Goal: Task Accomplishment & Management: Manage account settings

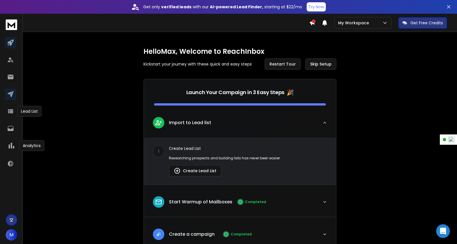
scroll to position [2, 0]
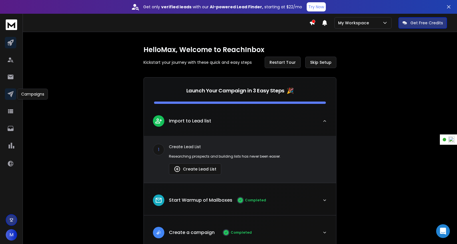
click at [9, 89] on link at bounding box center [10, 93] width 11 height 11
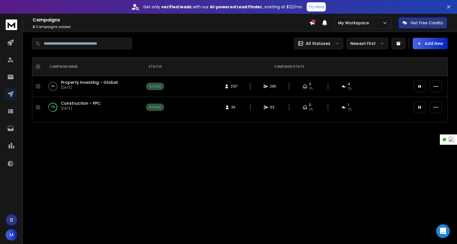
click at [92, 83] on span "Property Investing - Global" at bounding box center [89, 82] width 57 height 6
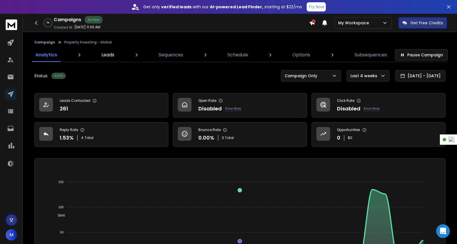
click at [109, 57] on p "Leads" at bounding box center [107, 54] width 13 height 7
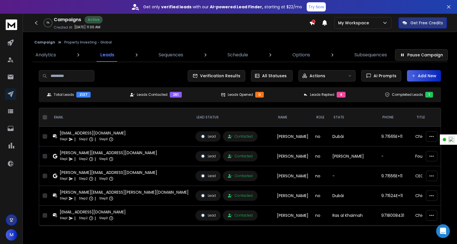
click at [48, 45] on div "Campaign Property Investing - Global" at bounding box center [240, 42] width 416 height 9
drag, startPoint x: 49, startPoint y: 43, endPoint x: 43, endPoint y: 32, distance: 11.5
click at [49, 43] on button "Campaign" at bounding box center [44, 42] width 21 height 5
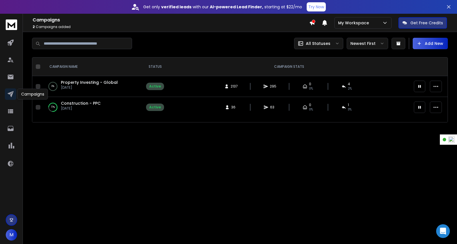
click at [11, 96] on icon at bounding box center [10, 94] width 6 height 6
click at [10, 94] on icon at bounding box center [10, 94] width 6 height 6
click at [85, 80] on span "Property Investing - Global" at bounding box center [89, 82] width 57 height 6
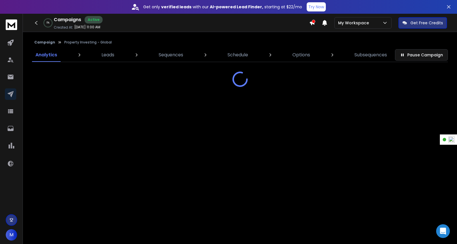
click at [146, 58] on div "Analytics Leads Sequences Schedule Options Subsequences" at bounding box center [211, 55] width 358 height 14
click at [162, 58] on link "Sequences" at bounding box center [170, 55] width 31 height 14
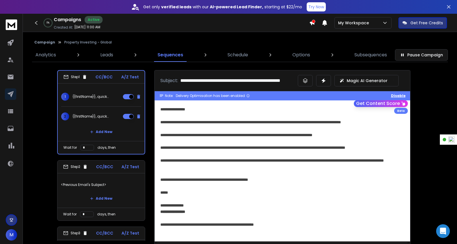
click at [223, 171] on div at bounding box center [282, 173] width 244 height 6
click at [221, 167] on div "**********" at bounding box center [282, 163] width 244 height 13
drag, startPoint x: 325, startPoint y: 171, endPoint x: 214, endPoint y: 166, distance: 110.6
click at [214, 166] on div "**********" at bounding box center [282, 170] width 255 height 141
click at [103, 100] on div "1 {{firstName}}, quick question about your investor pipeline" at bounding box center [85, 97] width 48 height 8
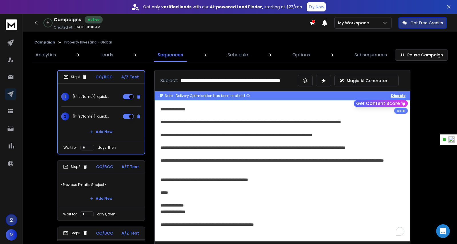
click at [97, 119] on div "2 {{firstName}}, quick question about your investor pipeline" at bounding box center [85, 116] width 48 height 8
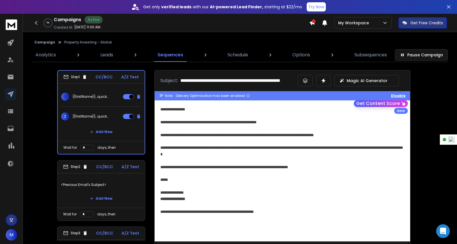
click at [113, 186] on p "<Previous Email's Subject>" at bounding box center [101, 185] width 81 height 16
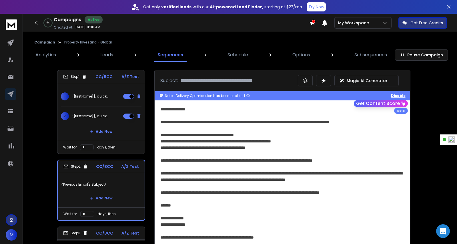
scroll to position [27, 0]
